Goal: Communication & Community: Answer question/provide support

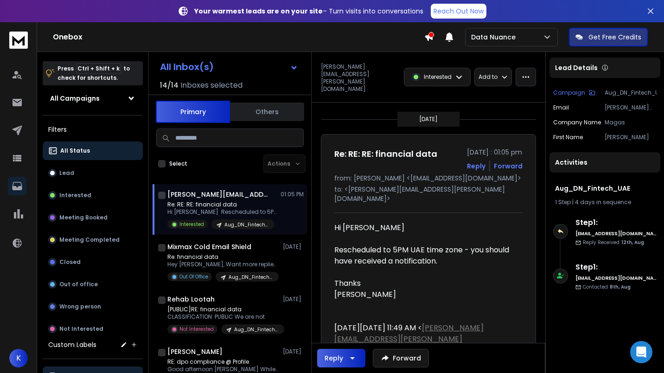
click at [230, 251] on h1 "Mixmax Cold Email Shield" at bounding box center [209, 246] width 84 height 9
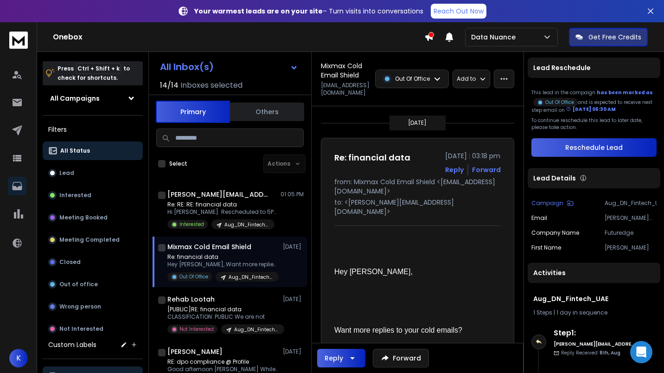
click at [220, 200] on div "alan@magas.services 01:05 PM Re: RE: RE: financial data Hi Alan Rescheduled to …" at bounding box center [235, 209] width 136 height 39
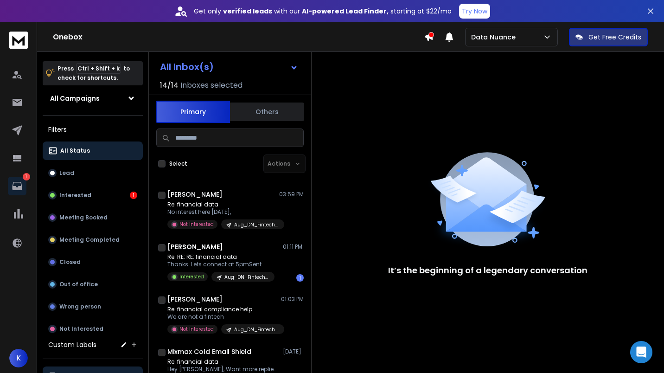
click at [85, 194] on p "Interested" at bounding box center [75, 195] width 32 height 7
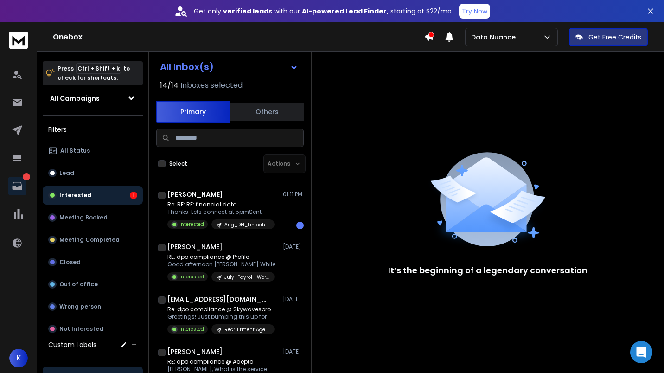
click at [256, 209] on p "Thanks. Lets connect at 5pmSent" at bounding box center [220, 211] width 107 height 7
